Goal: Transaction & Acquisition: Obtain resource

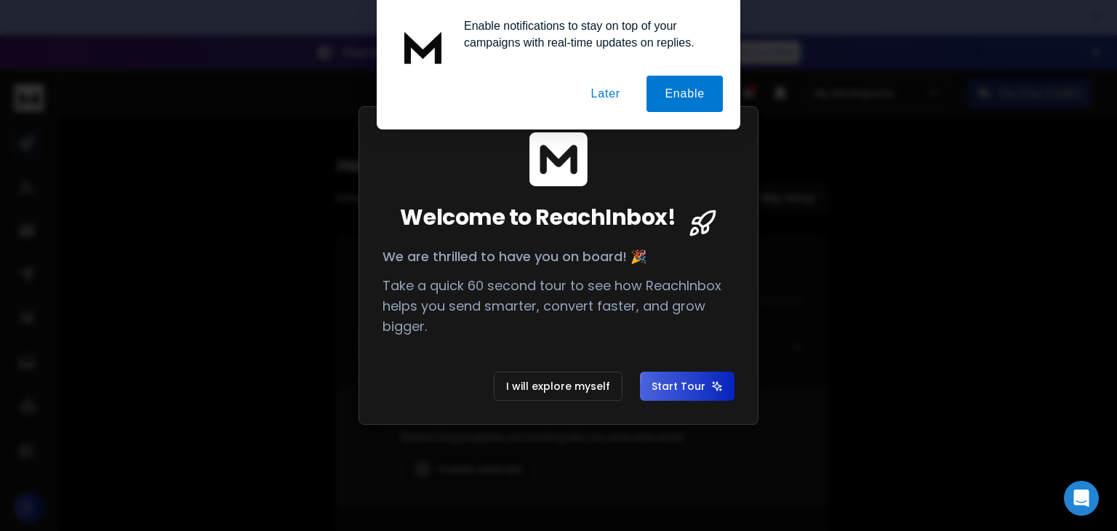
click at [606, 93] on button "Later" at bounding box center [604, 94] width 65 height 36
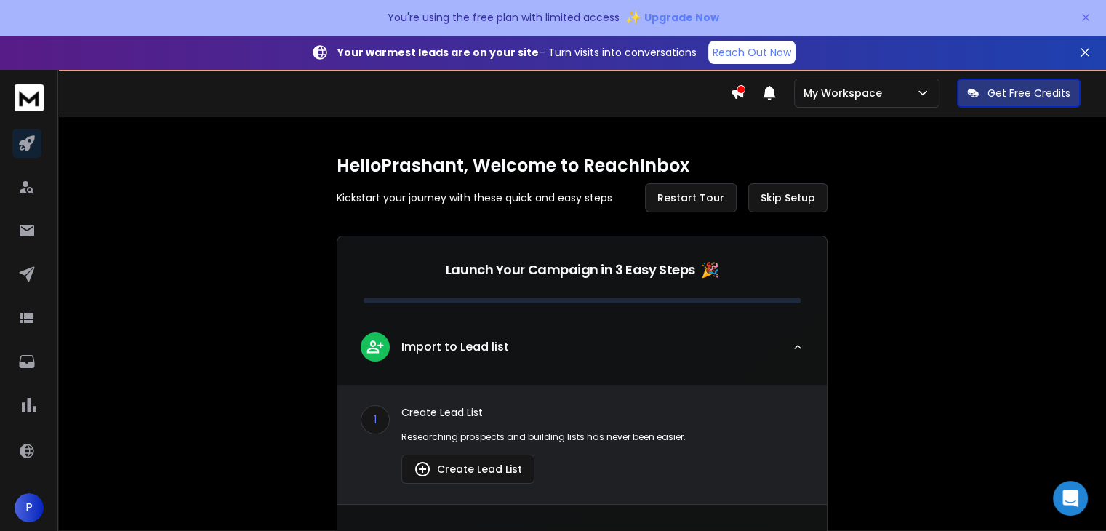
click at [1008, 95] on p "Get Free Credits" at bounding box center [1029, 93] width 83 height 15
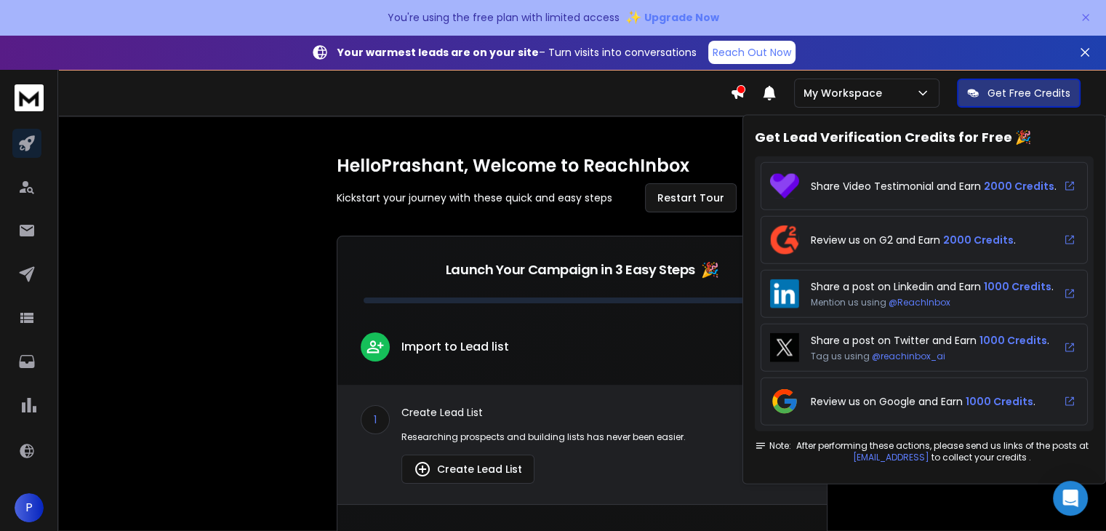
click at [160, 100] on div "My Workspace Get Free Credits" at bounding box center [553, 93] width 1106 height 47
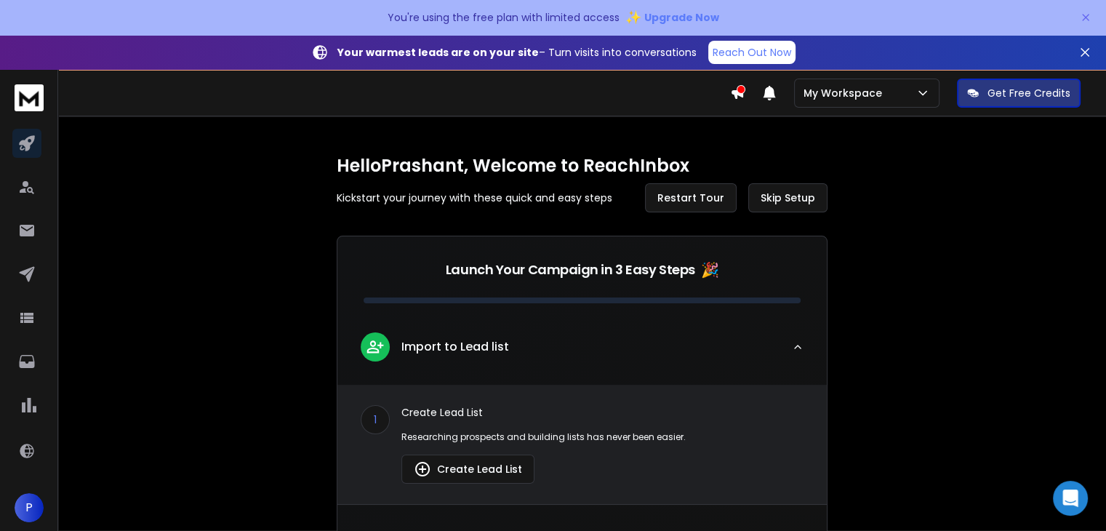
click at [1084, 55] on icon at bounding box center [1085, 52] width 13 height 13
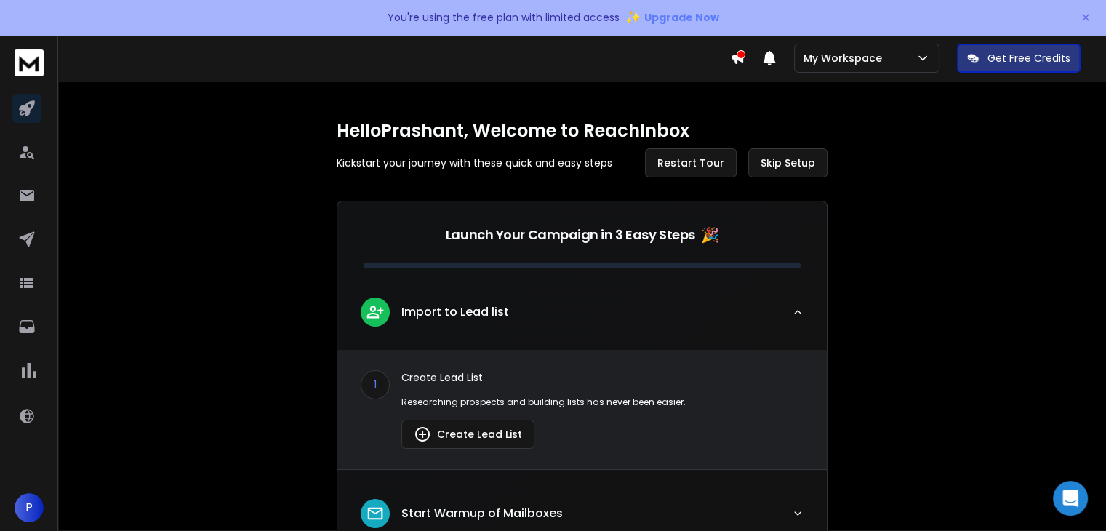
scroll to position [140, 0]
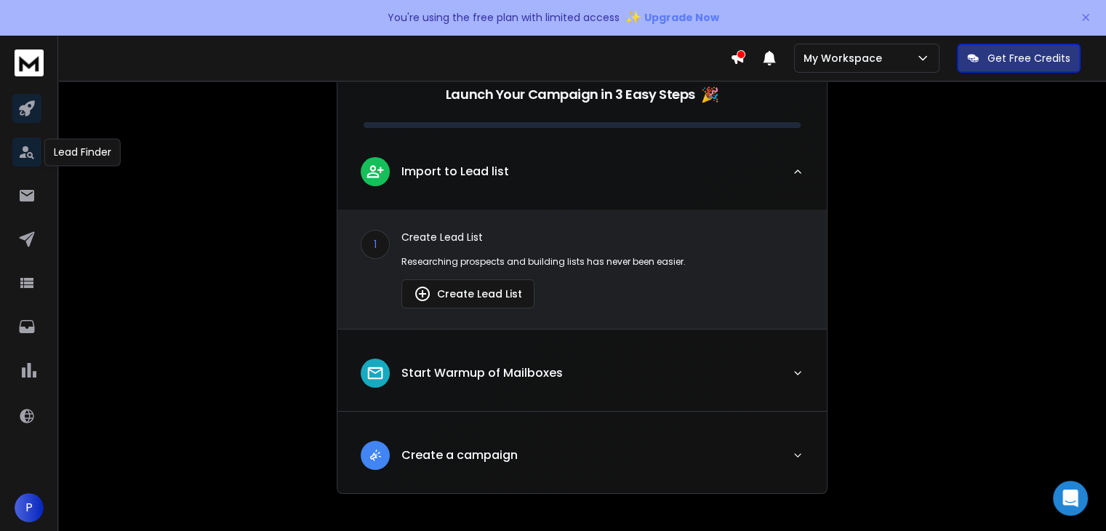
click at [18, 148] on icon at bounding box center [26, 151] width 17 height 17
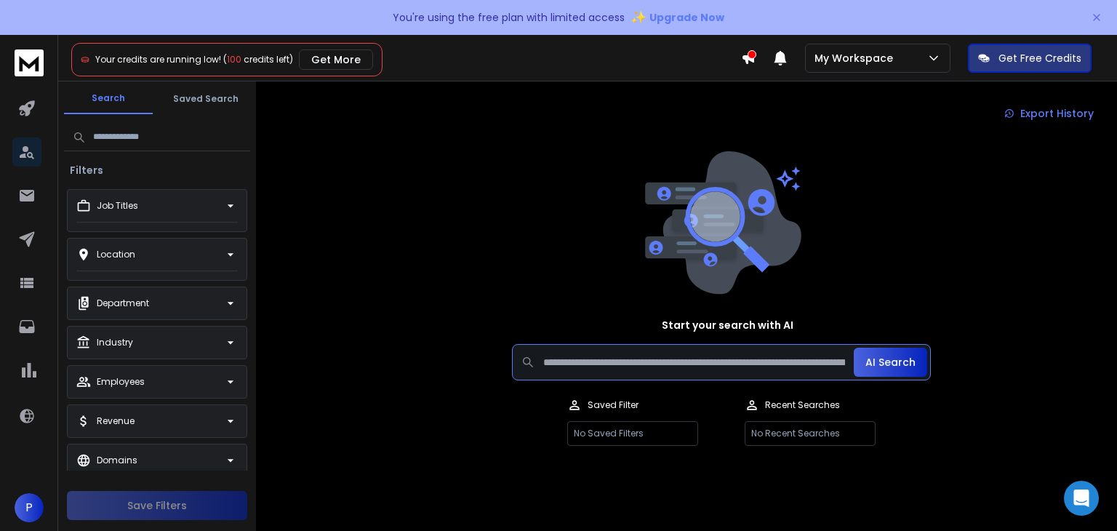
click at [638, 361] on textarea at bounding box center [694, 362] width 302 height 29
paste textarea "*********"
type textarea "*********"
click at [899, 374] on button "AI Search" at bounding box center [892, 362] width 73 height 29
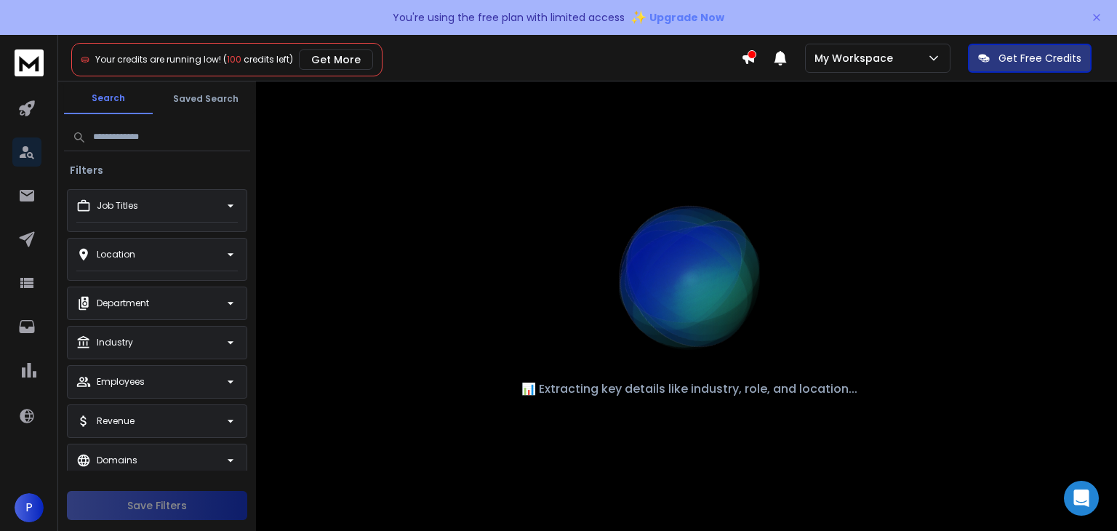
type input "*********"
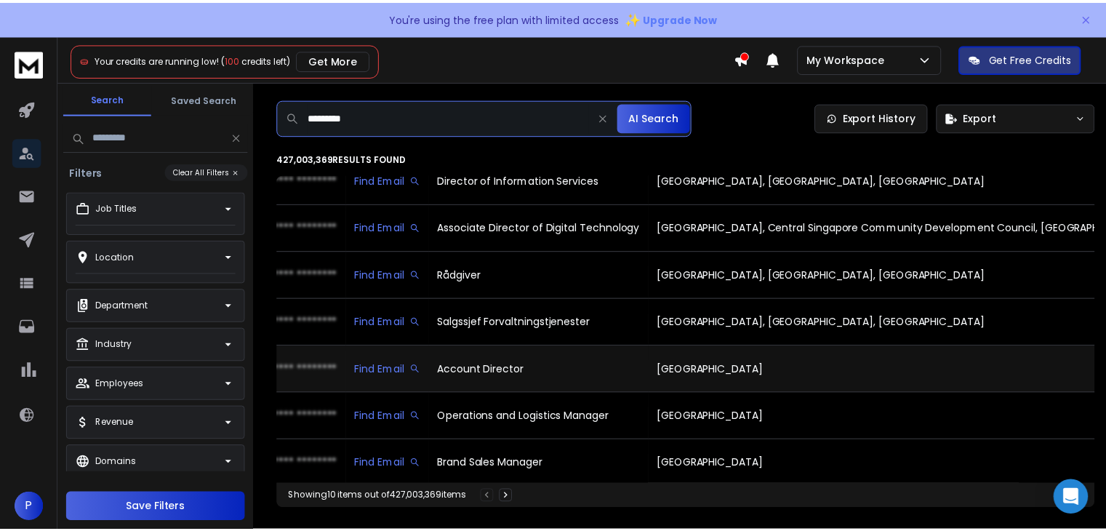
scroll to position [216, 0]
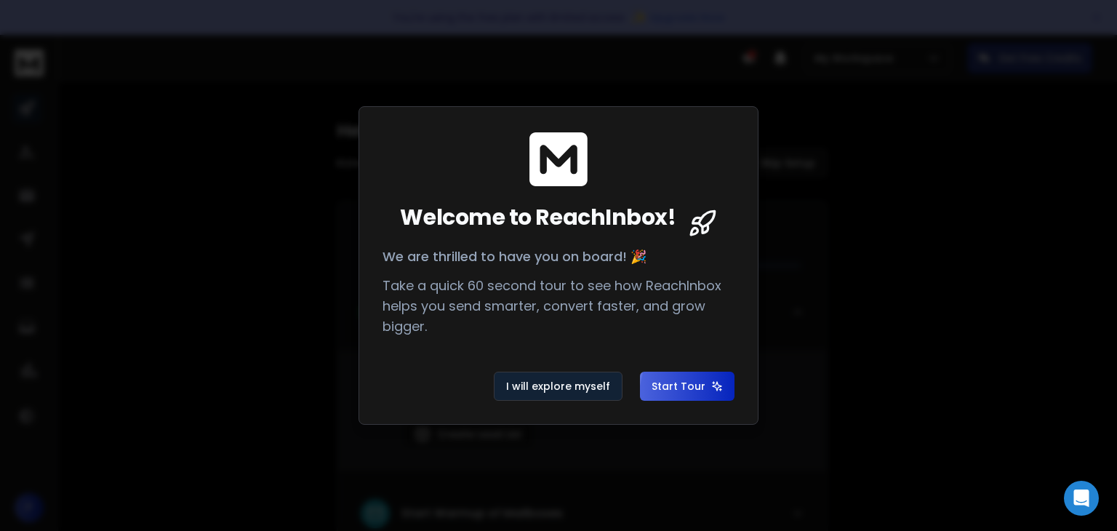
click at [603, 388] on button "I will explore myself" at bounding box center [558, 386] width 129 height 29
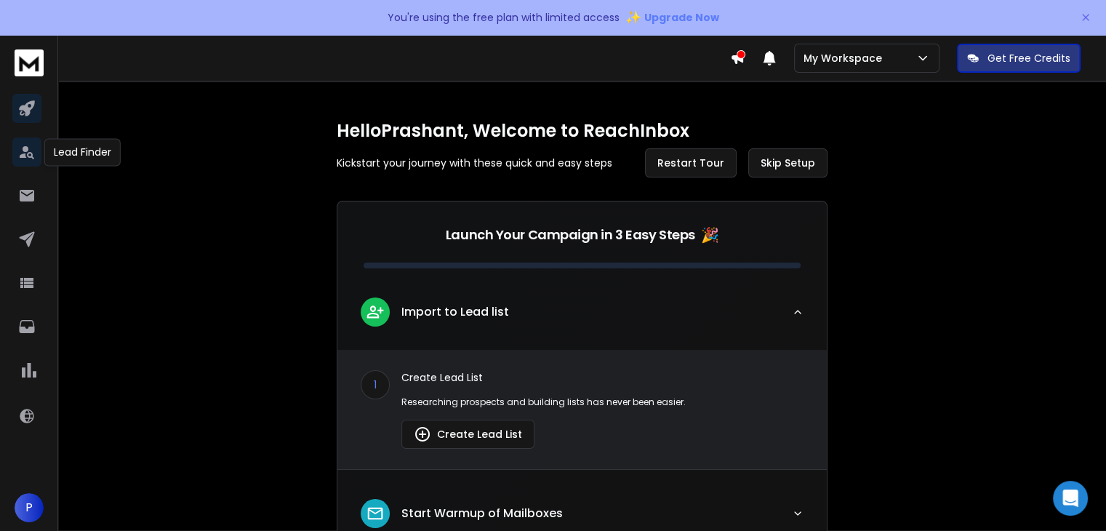
click at [20, 146] on icon at bounding box center [26, 151] width 17 height 17
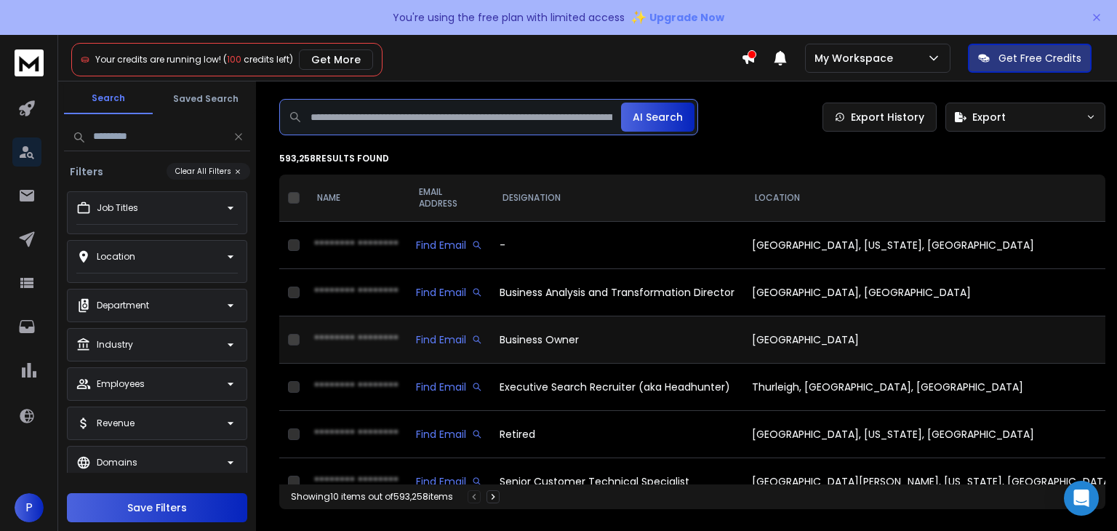
click at [546, 337] on td "Business Owner" at bounding box center [617, 339] width 252 height 47
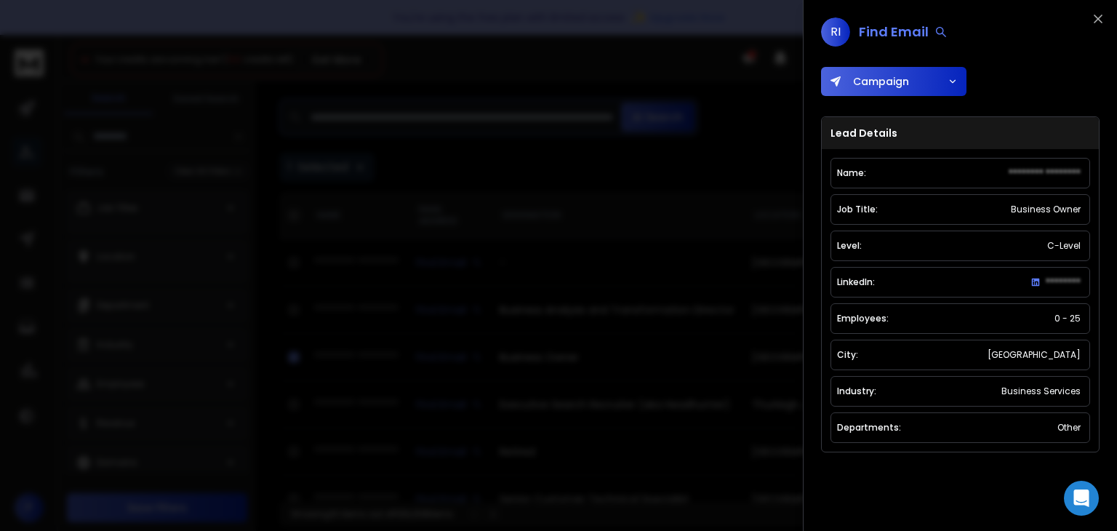
click at [921, 29] on div "Find Email" at bounding box center [903, 32] width 89 height 20
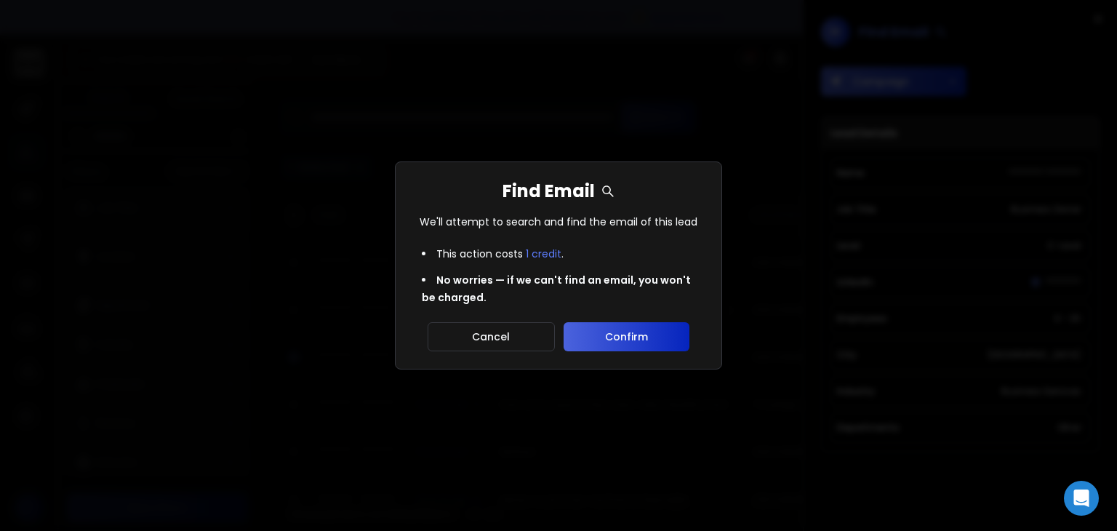
click at [649, 332] on button "Confirm" at bounding box center [627, 336] width 126 height 29
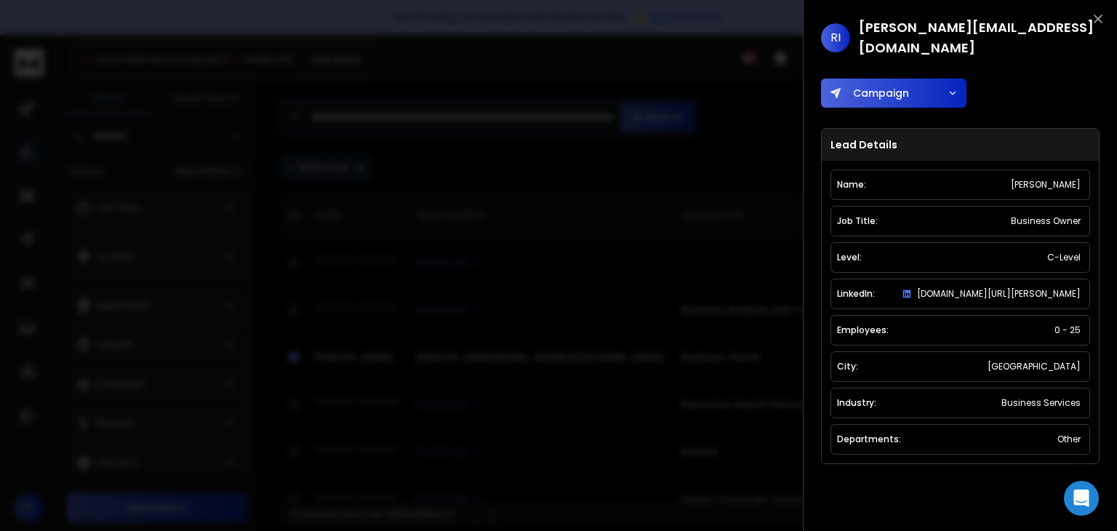
click at [881, 28] on h1 "dan@localwebadvisors.com.au" at bounding box center [979, 37] width 241 height 41
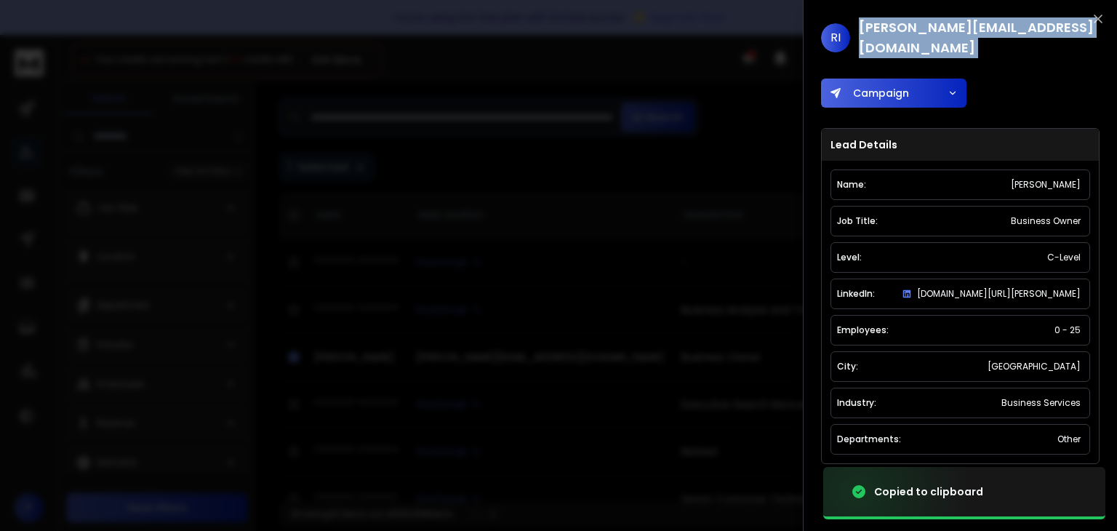
click at [881, 28] on h1 "dan@localwebadvisors.com.au" at bounding box center [979, 37] width 241 height 41
copy div "dan@localwebadvisors.com.au"
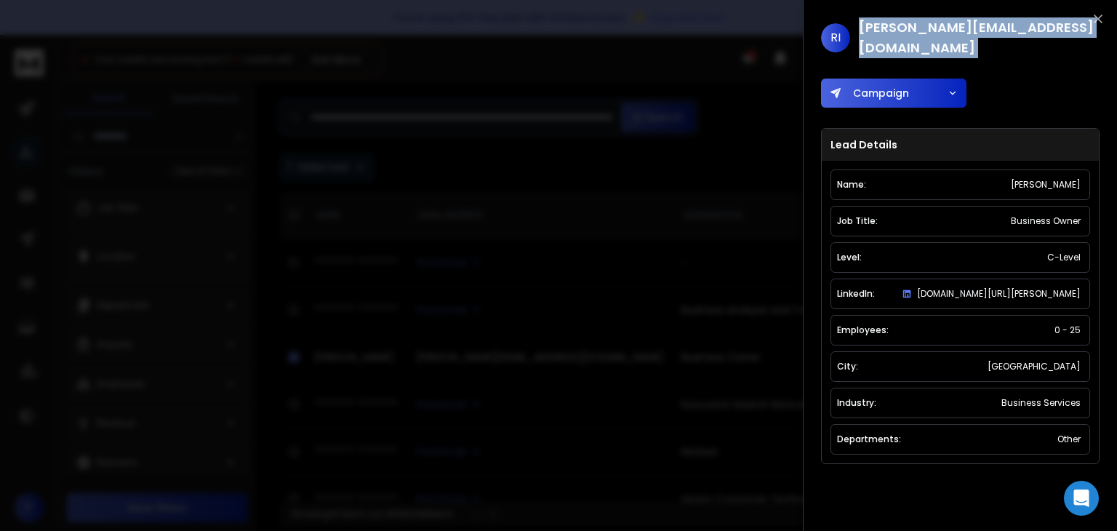
copy div "dan@localwebadvisors.com.au"
